Goal: Information Seeking & Learning: Check status

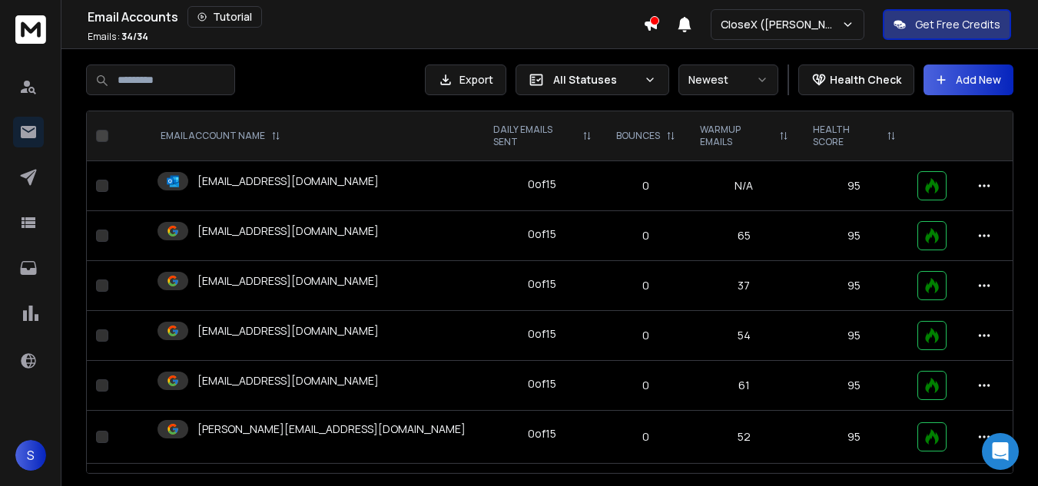
click at [292, 190] on div "[EMAIL_ADDRESS][DOMAIN_NAME]" at bounding box center [268, 181] width 221 height 18
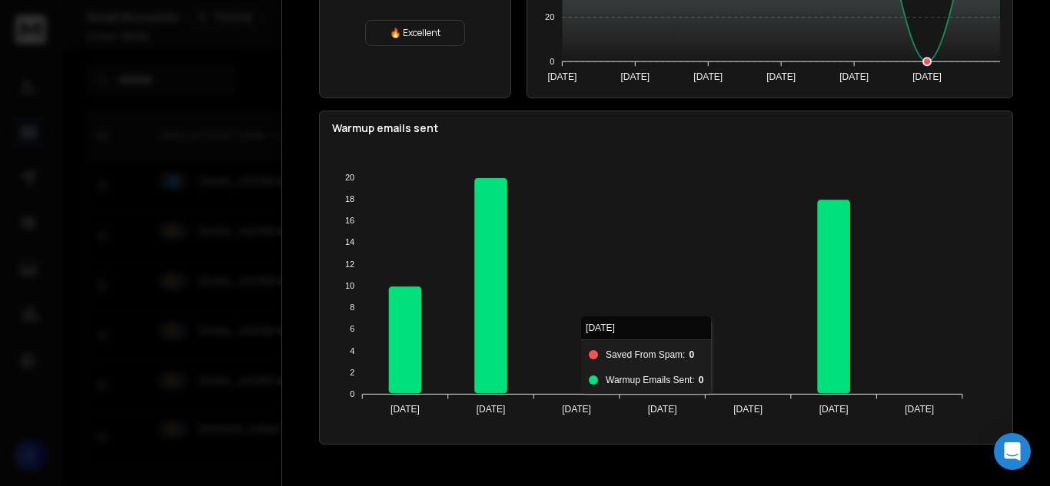
scroll to position [775, 0]
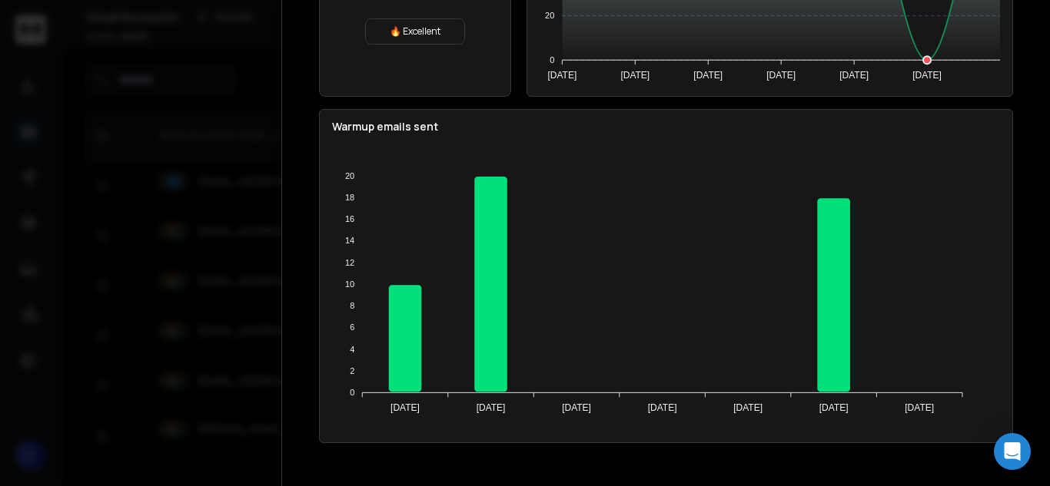
click at [215, 140] on div at bounding box center [525, 243] width 1050 height 486
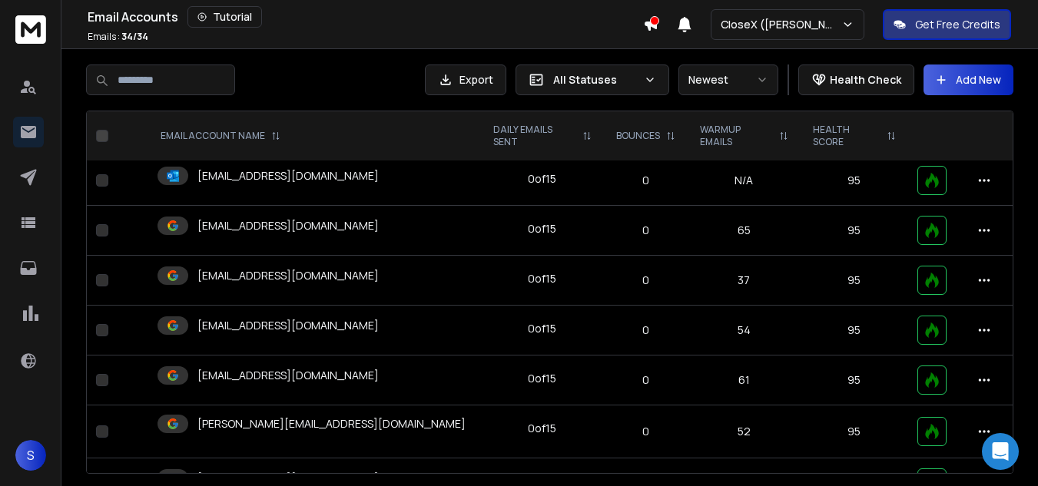
scroll to position [0, 0]
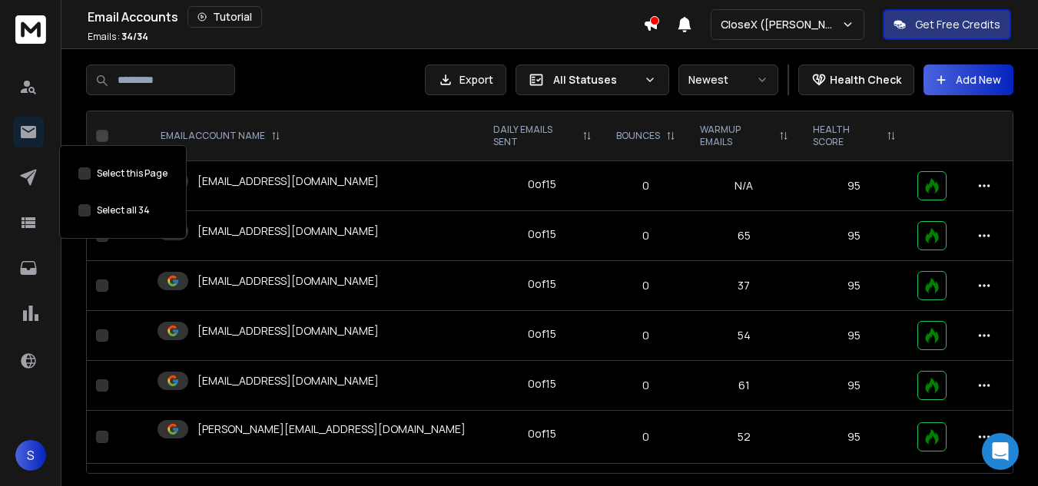
click at [102, 131] on button "Select this Page" at bounding box center [102, 136] width 12 height 12
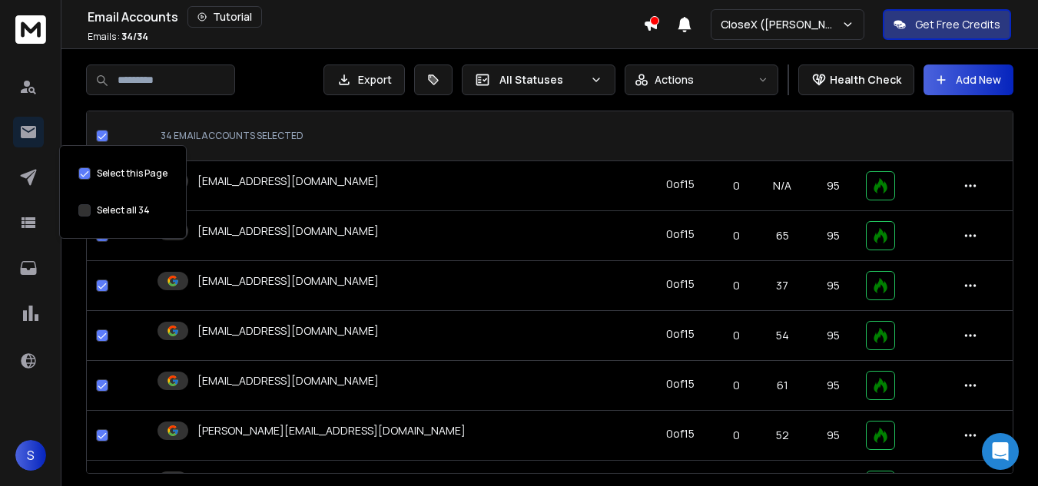
click at [102, 131] on button "Select this Page" at bounding box center [102, 136] width 12 height 12
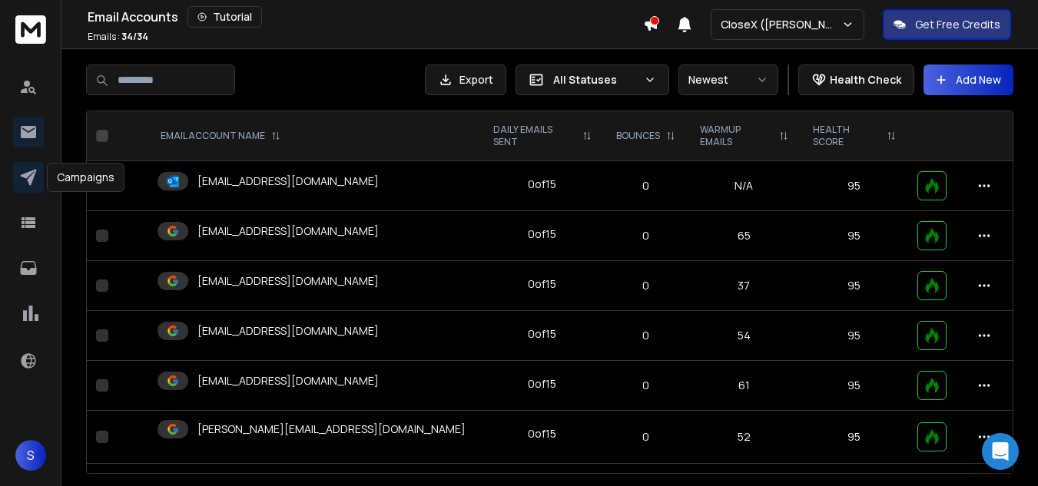
click at [23, 175] on icon at bounding box center [28, 178] width 16 height 16
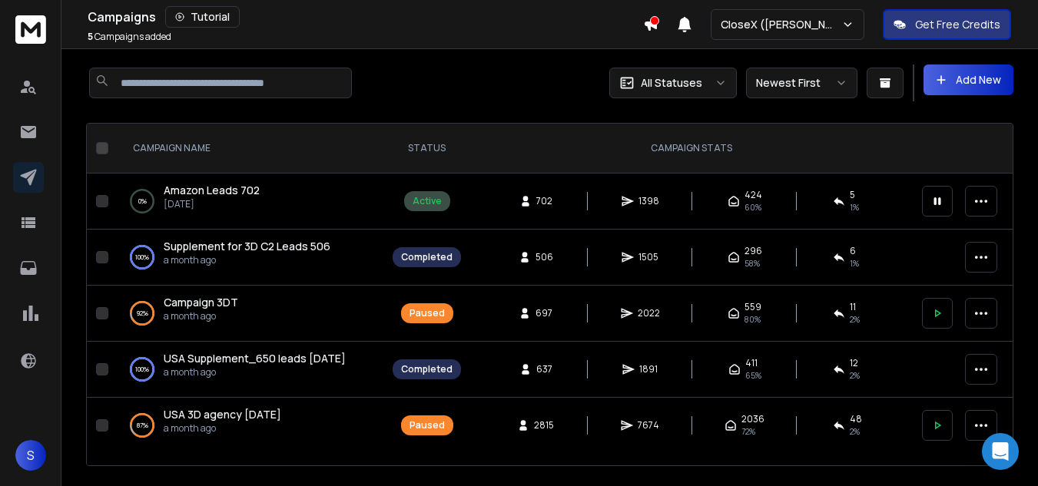
click at [224, 194] on span "Amazon Leads 702" at bounding box center [212, 190] width 96 height 15
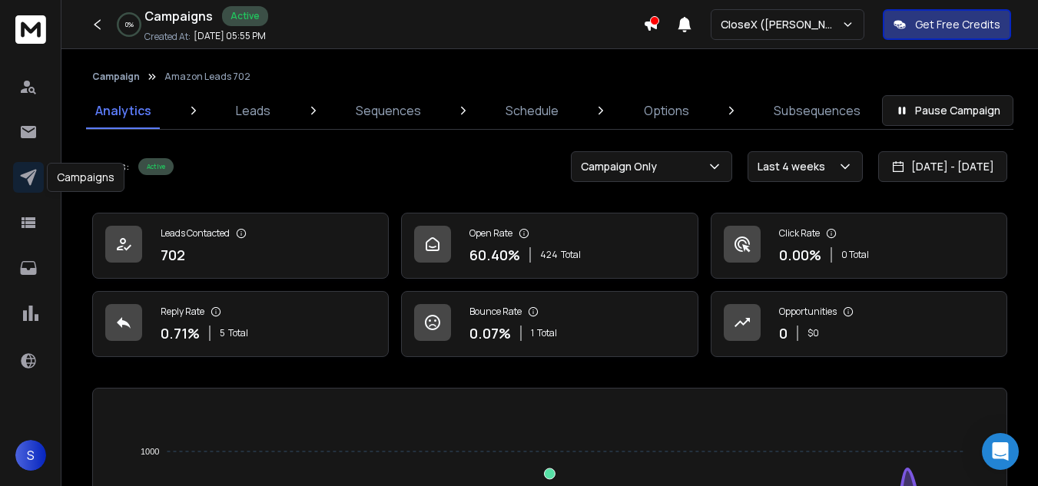
click at [32, 182] on icon at bounding box center [28, 177] width 18 height 18
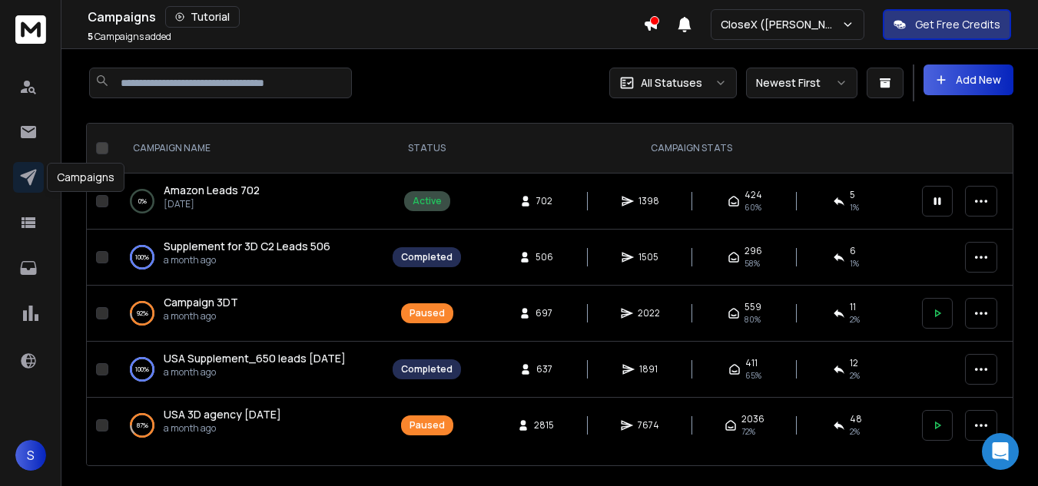
click at [33, 23] on icon at bounding box center [30, 29] width 31 height 28
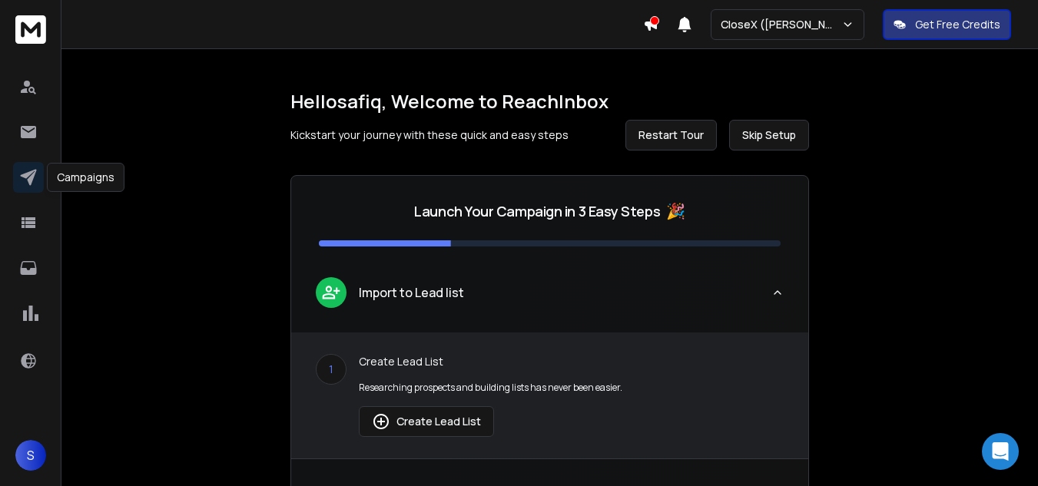
click at [25, 177] on icon at bounding box center [28, 178] width 16 height 16
